Goal: Communication & Community: Share content

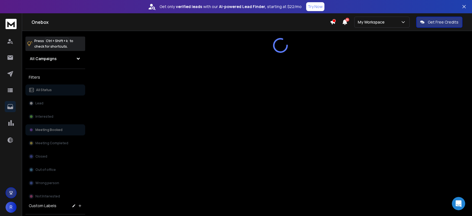
click at [49, 132] on button "Meeting Booked" at bounding box center [55, 129] width 60 height 11
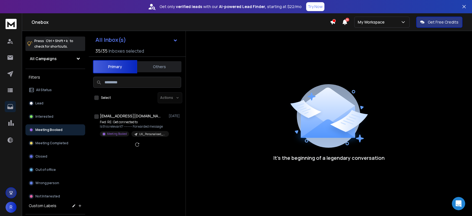
scroll to position [103, 0]
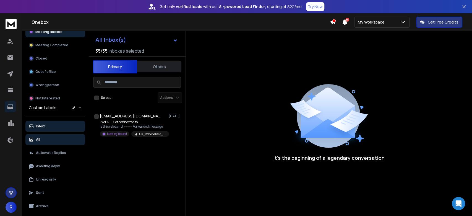
click at [45, 138] on button "All" at bounding box center [55, 139] width 60 height 11
click at [45, 137] on button "All" at bounding box center [55, 139] width 60 height 11
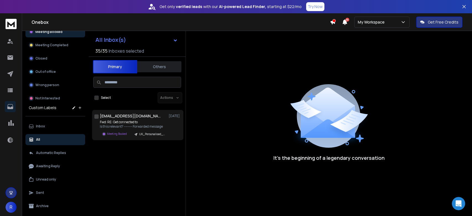
click at [166, 122] on div "Fwd: RE: Get connected to Is this relevant? ---------- Forwarded message Meetin…" at bounding box center [134, 128] width 69 height 17
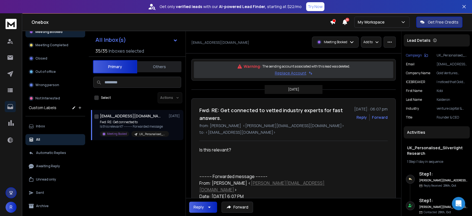
click at [67, 136] on button "All" at bounding box center [55, 139] width 60 height 11
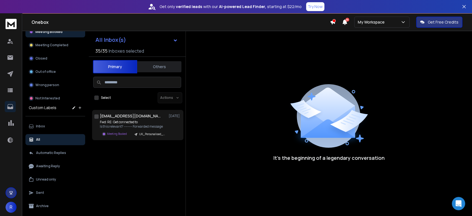
click at [156, 120] on p "Fwd: RE: Get connected to" at bounding box center [133, 122] width 66 height 4
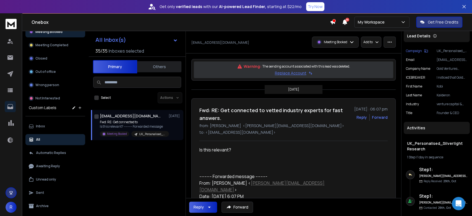
scroll to position [0, 0]
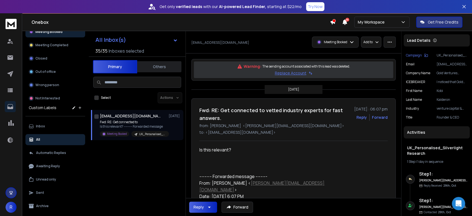
click at [72, 134] on button "All" at bounding box center [55, 139] width 60 height 11
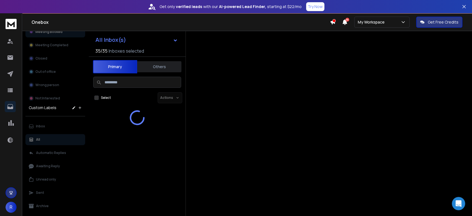
click at [72, 130] on div "Inbox All Automatic Replies Awaiting Reply Unread only Sent Archive" at bounding box center [55, 173] width 60 height 104
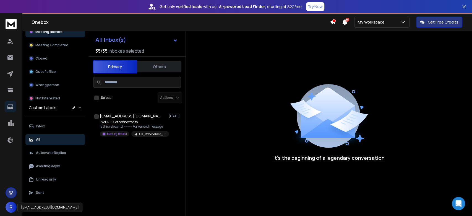
click at [9, 210] on span "R" at bounding box center [11, 206] width 11 height 11
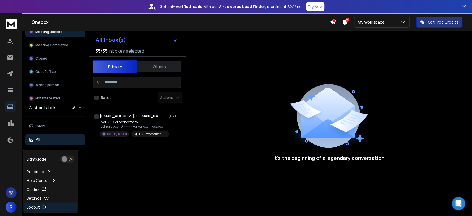
click at [37, 207] on p "Logout" at bounding box center [33, 207] width 13 height 6
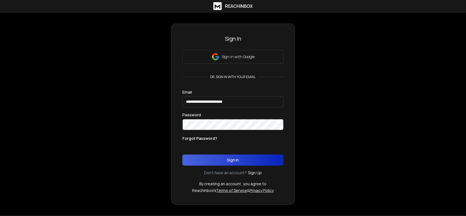
click at [228, 105] on input "**********" at bounding box center [232, 101] width 101 height 11
type input "**********"
click at [236, 161] on button "Sign In" at bounding box center [232, 159] width 101 height 11
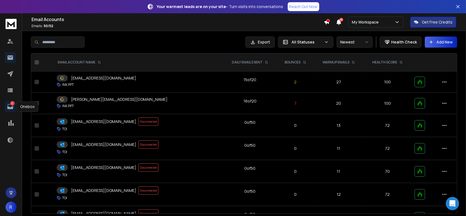
click at [7, 108] on icon at bounding box center [10, 106] width 6 height 5
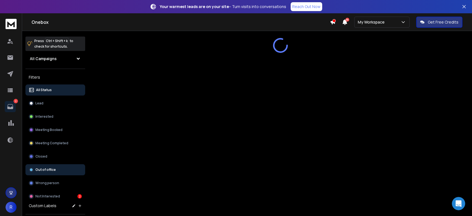
scroll to position [74, 0]
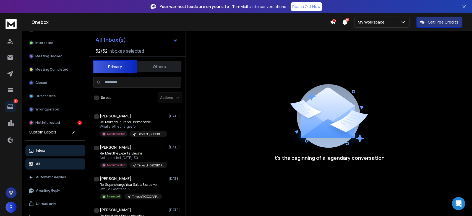
click at [50, 168] on button "All" at bounding box center [55, 163] width 60 height 11
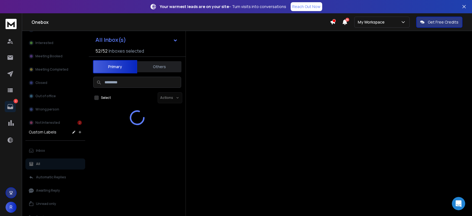
click at [41, 167] on div "Inbox All Automatic Replies Awaiting Reply Unread only Sent Archive" at bounding box center [55, 197] width 60 height 104
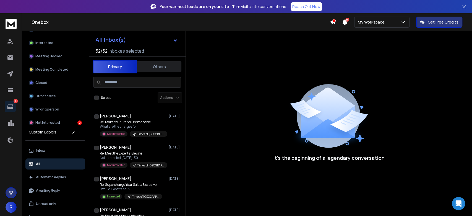
click at [70, 163] on button "All" at bounding box center [55, 163] width 60 height 11
click at [15, 207] on span "R" at bounding box center [11, 206] width 11 height 11
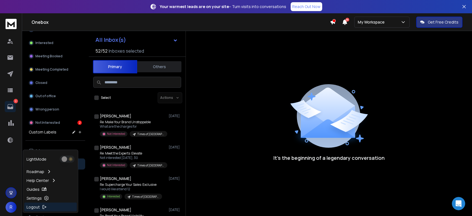
click at [41, 205] on div "Logout" at bounding box center [50, 206] width 53 height 9
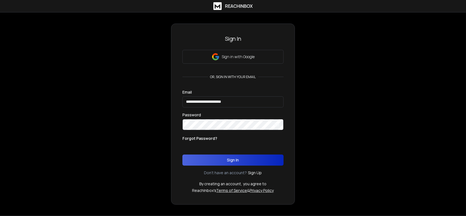
click at [239, 104] on input "**********" at bounding box center [232, 101] width 101 height 11
type input "**********"
click at [206, 157] on button "Sign In" at bounding box center [232, 159] width 101 height 11
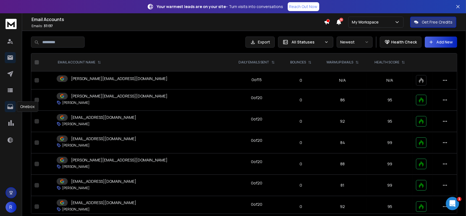
click at [8, 111] on link at bounding box center [10, 106] width 11 height 11
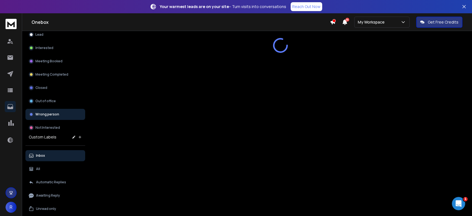
scroll to position [74, 0]
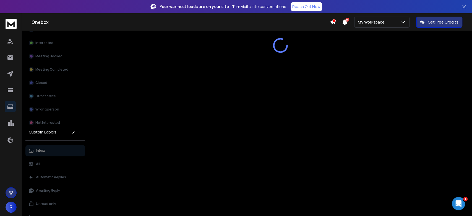
click at [53, 168] on div "Inbox All Automatic Replies Awaiting Reply Unread only Sent Archive" at bounding box center [55, 197] width 60 height 104
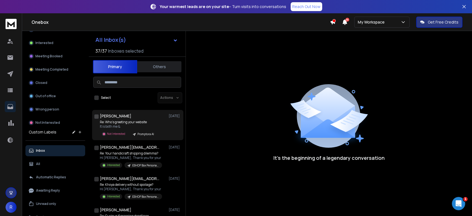
click at [167, 123] on div "Re: Who’s greeting your website It is both me & Not Interested Promptora AI" at bounding box center [140, 128] width 81 height 17
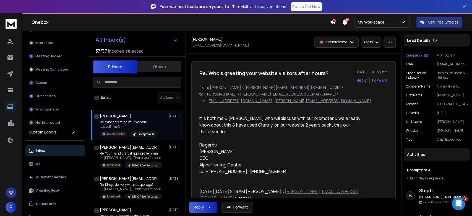
scroll to position [0, 0]
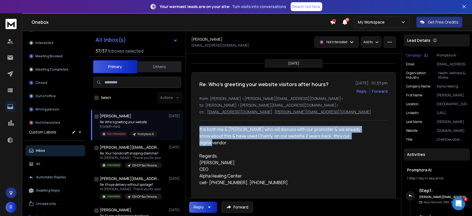
drag, startPoint x: 200, startPoint y: 132, endPoint x: 223, endPoint y: 135, distance: 23.2
click at [230, 140] on div "It is both me & [PERSON_NAME] who will discuss with our promoter & we already k…" at bounding box center [279, 136] width 161 height 20
click at [238, 138] on div "It is both me & [PERSON_NAME] who will discuss with our promoter & we already k…" at bounding box center [279, 136] width 161 height 20
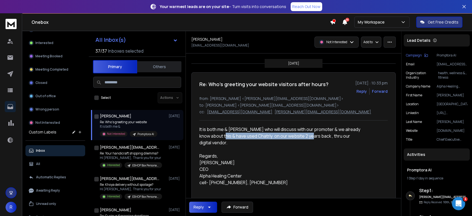
drag, startPoint x: 229, startPoint y: 134, endPoint x: 319, endPoint y: 134, distance: 89.8
click at [319, 134] on div "It is both me & [PERSON_NAME] who will discuss with our promoter & we already k…" at bounding box center [279, 136] width 161 height 20
click at [292, 152] on div "Regards, [PERSON_NAME] CEO Alpha Healing Center cell- [PHONE_NUMBER], [PHONE_NU…" at bounding box center [279, 166] width 161 height 40
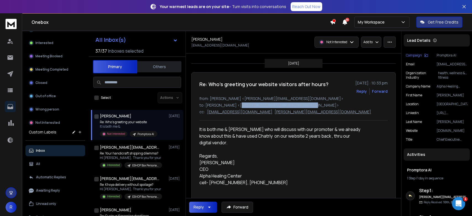
drag, startPoint x: 308, startPoint y: 103, endPoint x: 237, endPoint y: 108, distance: 72.0
click at [237, 108] on div "Re: Who’s greeting your website visitors after hours? [DATE] : 10:33 pm Reply F…" at bounding box center [293, 97] width 188 height 34
copy p "[PERSON_NAME][EMAIL_ADDRESS][DOMAIN_NAME]>"
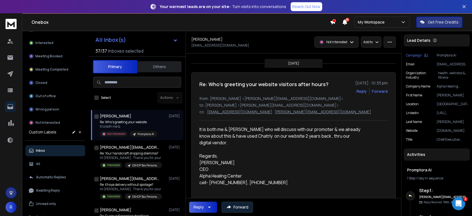
click at [246, 208] on button "Forward" at bounding box center [237, 206] width 32 height 11
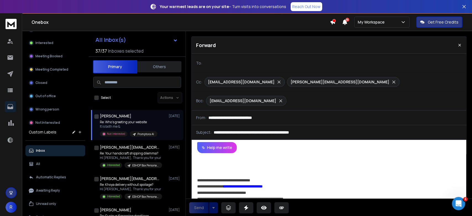
click at [243, 67] on input at bounding box center [223, 63] width 39 height 10
paste input "**********"
type input "**********"
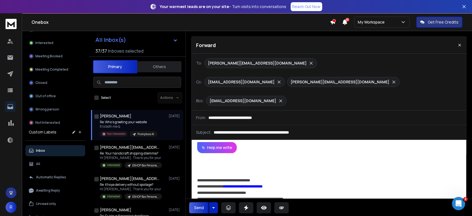
click at [201, 207] on button "Send" at bounding box center [198, 207] width 19 height 11
